Goal: Information Seeking & Learning: Check status

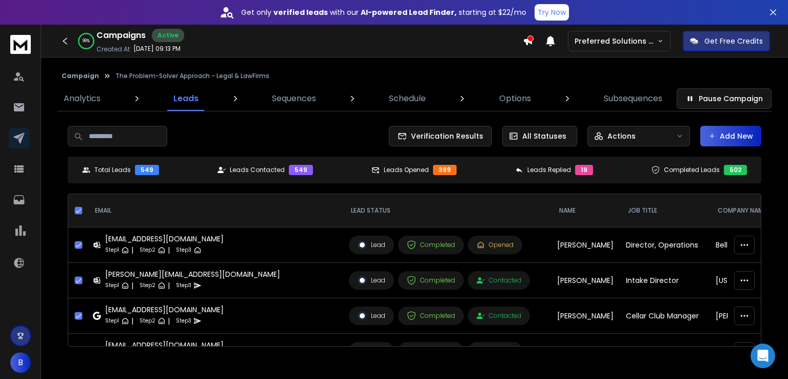
scroll to position [103, 0]
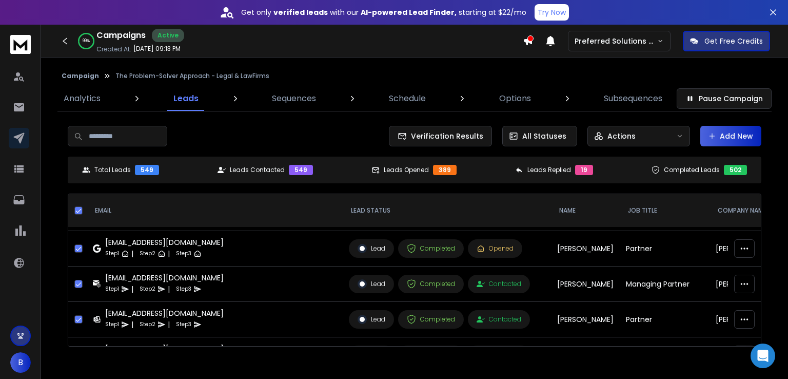
click at [78, 79] on button "Campaign" at bounding box center [80, 76] width 37 height 8
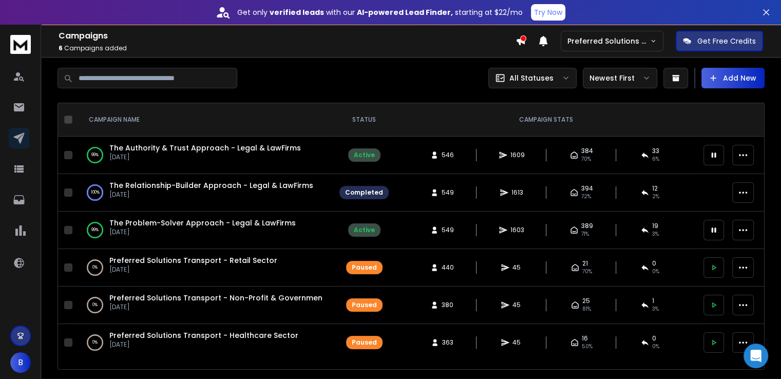
click at [207, 187] on span "The Relationship-Builder Approach - Legal & LawFirms" at bounding box center [211, 185] width 204 height 10
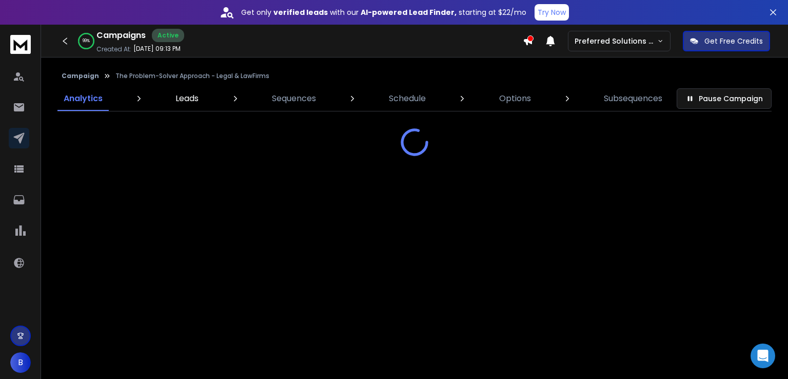
click at [192, 105] on link "Leads" at bounding box center [186, 98] width 35 height 25
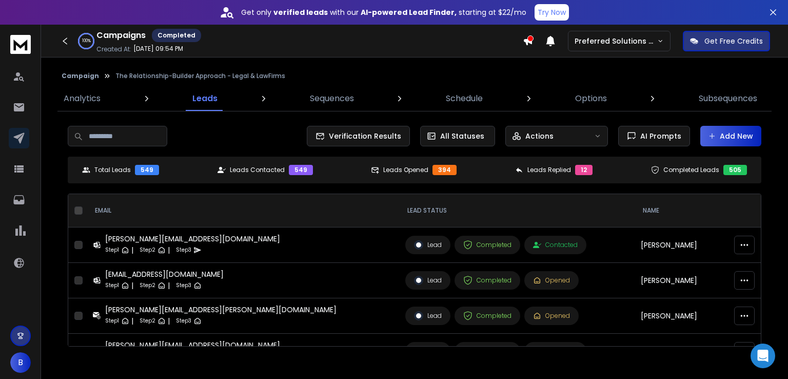
click at [140, 235] on div "[PERSON_NAME][EMAIL_ADDRESS][DOMAIN_NAME]" at bounding box center [192, 239] width 175 height 10
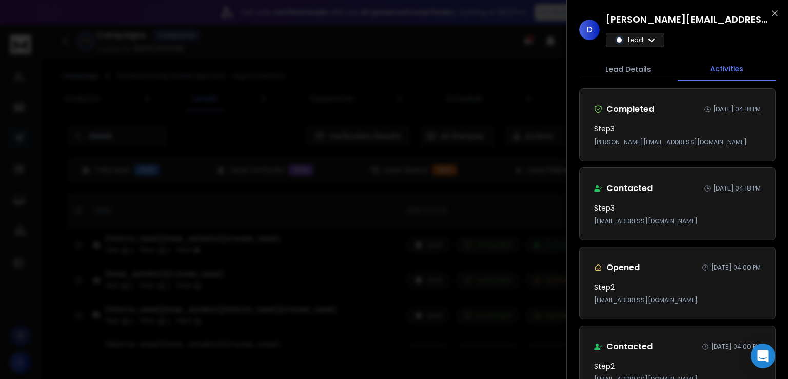
click at [733, 69] on button "Activities" at bounding box center [727, 69] width 99 height 24
click at [774, 11] on icon "button" at bounding box center [775, 13] width 10 height 10
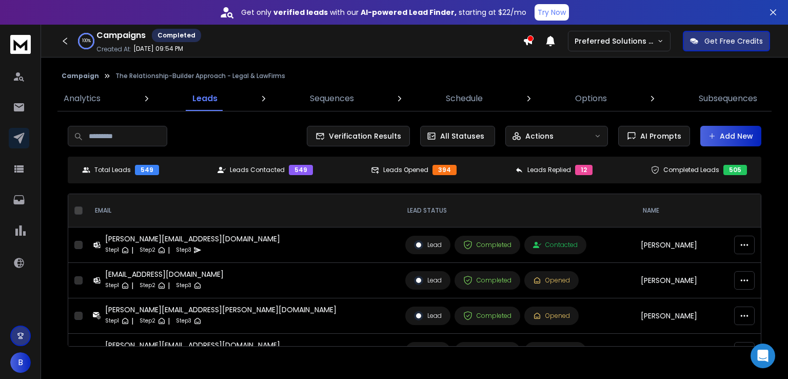
click at [82, 79] on button "Campaign" at bounding box center [80, 76] width 37 height 8
